Goal: Task Accomplishment & Management: Manage account settings

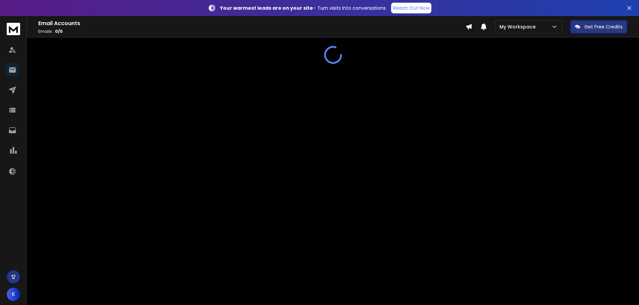
click at [324, 209] on div "Your warmest leads are on your site – Turn visits into conversations Reach Out …" at bounding box center [319, 152] width 639 height 305
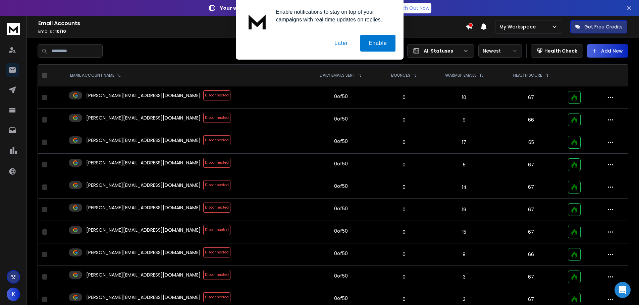
click at [344, 44] on button "Later" at bounding box center [341, 43] width 30 height 17
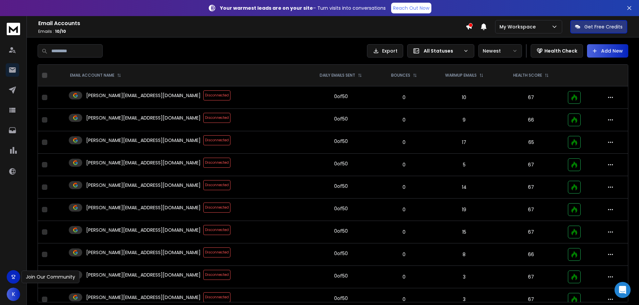
scroll to position [6, 0]
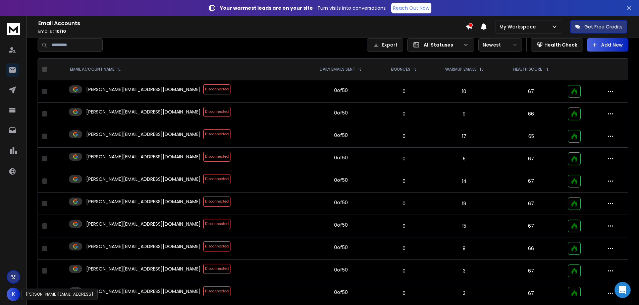
click at [16, 293] on span "K" at bounding box center [13, 294] width 13 height 13
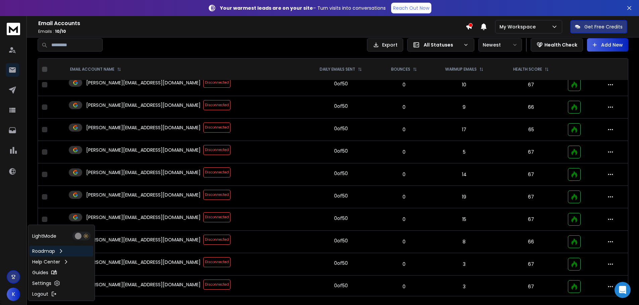
scroll to position [0, 0]
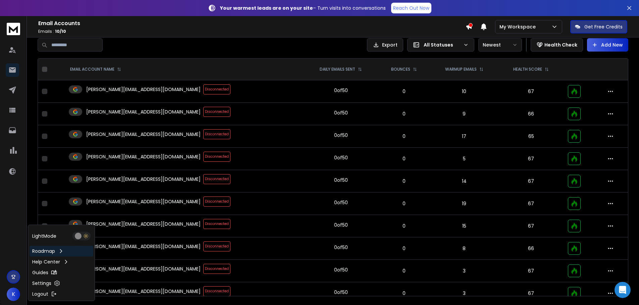
click at [13, 29] on img at bounding box center [13, 29] width 13 height 12
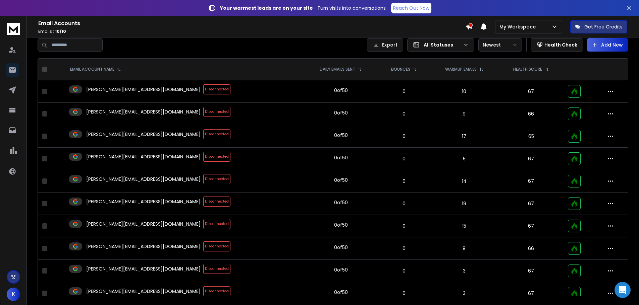
click at [13, 29] on img at bounding box center [13, 29] width 13 height 12
click at [555, 26] on icon "button" at bounding box center [554, 26] width 7 height 7
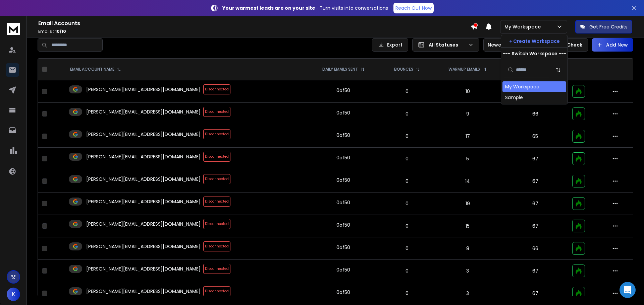
click at [631, 7] on icon at bounding box center [634, 8] width 6 height 6
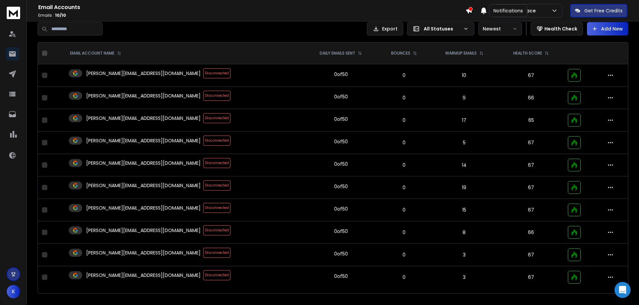
click at [487, 10] on icon at bounding box center [483, 10] width 7 height 7
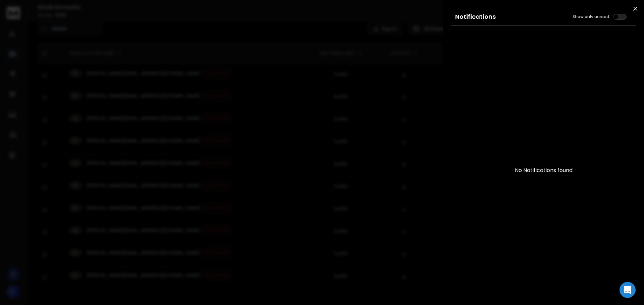
click at [633, 10] on icon "button" at bounding box center [635, 8] width 7 height 7
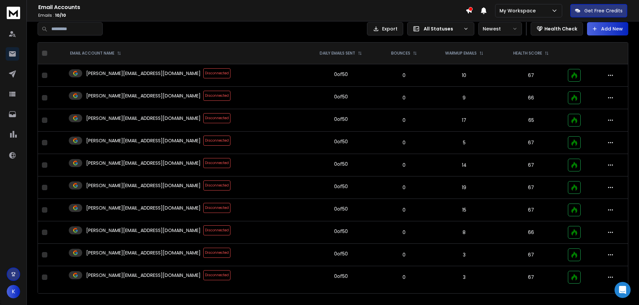
scroll to position [0, 0]
click at [15, 291] on span "K" at bounding box center [13, 291] width 13 height 13
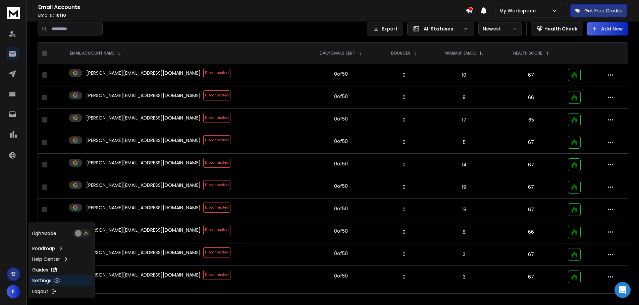
click at [40, 282] on p "Settings" at bounding box center [41, 281] width 19 height 7
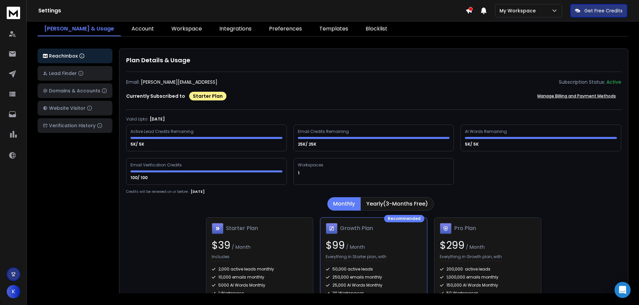
click at [552, 94] on p "Manage Billing and Payment Methods" at bounding box center [576, 96] width 78 height 5
